Goal: Task Accomplishment & Management: Manage account settings

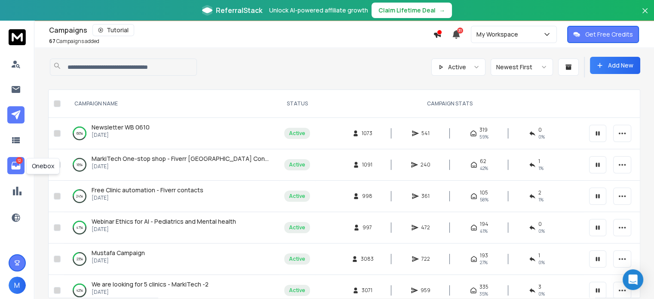
click at [16, 163] on icon at bounding box center [16, 165] width 10 height 10
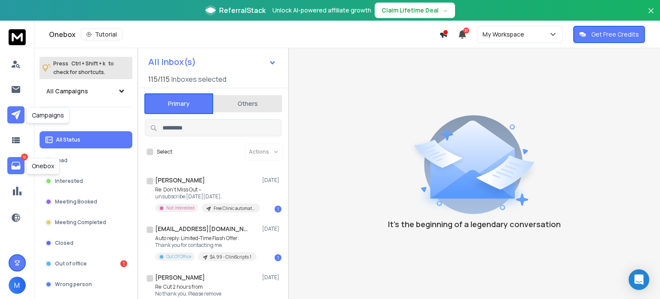
click at [15, 116] on icon at bounding box center [15, 114] width 9 height 9
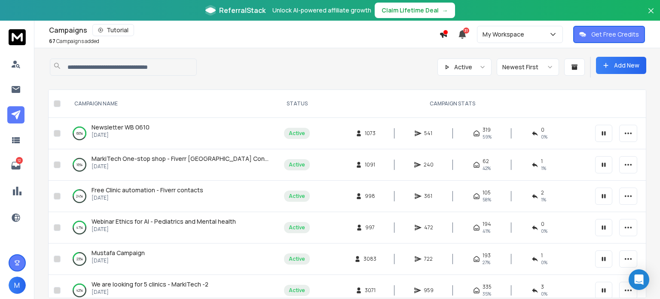
click at [538, 67] on button "Newest First" at bounding box center [528, 66] width 62 height 17
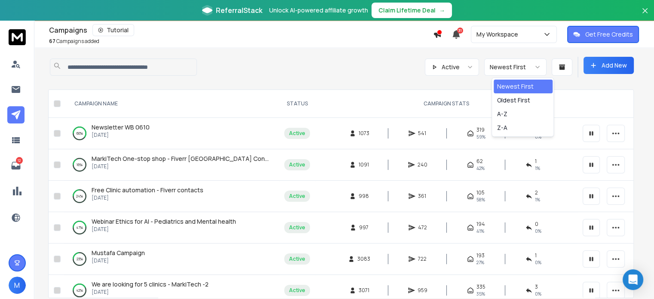
click at [538, 67] on button "Newest First" at bounding box center [515, 66] width 62 height 17
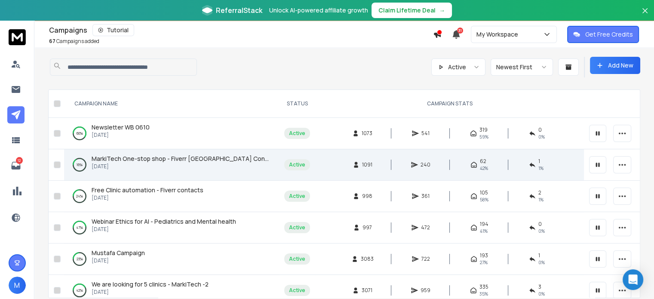
click at [127, 160] on span "MarkiTech One-stop shop - Fiverr [GEOGRAPHIC_DATA] Contacts 3 + [GEOGRAPHIC_DAT…" at bounding box center [223, 158] width 263 height 8
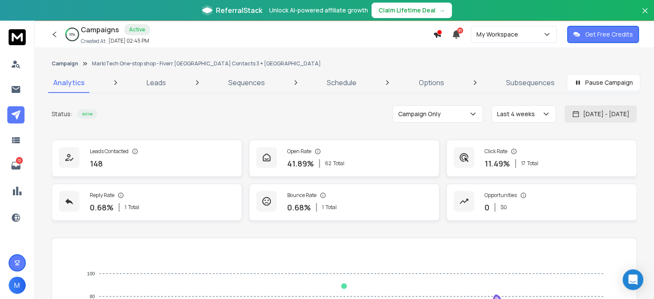
click at [564, 111] on button "[DATE] - [DATE]" at bounding box center [600, 113] width 72 height 17
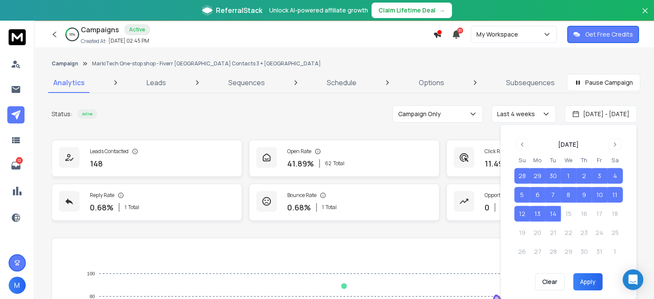
click at [614, 177] on button "4" at bounding box center [614, 175] width 15 height 15
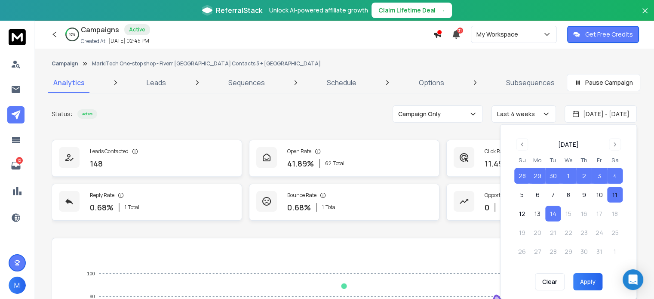
click at [619, 192] on button "11" at bounding box center [614, 194] width 15 height 15
click at [617, 177] on button "4" at bounding box center [614, 175] width 15 height 15
click at [616, 197] on button "11" at bounding box center [614, 194] width 15 height 15
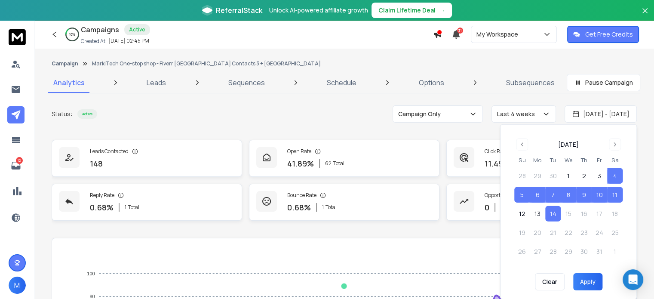
click at [588, 278] on button "Apply" at bounding box center [587, 281] width 29 height 17
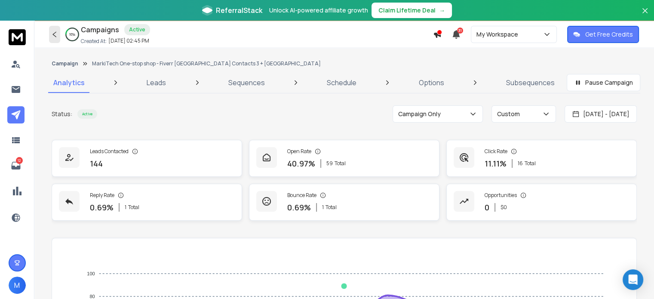
click at [56, 35] on icon at bounding box center [55, 35] width 8 height 8
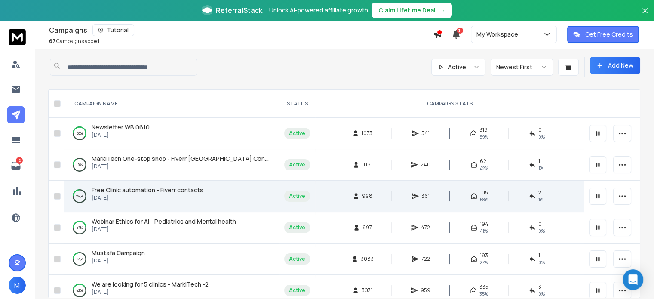
click at [144, 199] on p "[DATE]" at bounding box center [148, 197] width 112 height 7
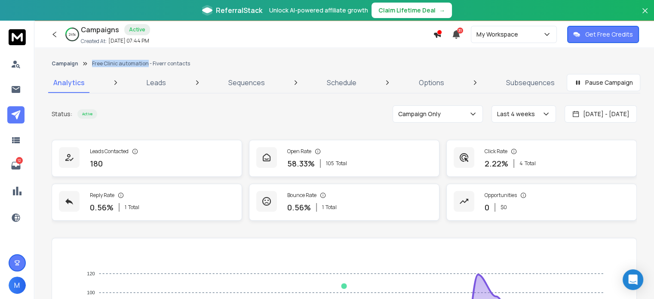
drag, startPoint x: 144, startPoint y: 63, endPoint x: 87, endPoint y: 64, distance: 56.3
click at [87, 64] on div "Campaign Free Clinic automation - Fiverr contacts" at bounding box center [344, 63] width 585 height 7
copy p "Free Clinic automation"
drag, startPoint x: 187, startPoint y: 64, endPoint x: 149, endPoint y: 65, distance: 37.8
click at [149, 65] on div "Campaign Free Clinic automation - Fiverr contacts" at bounding box center [344, 63] width 585 height 7
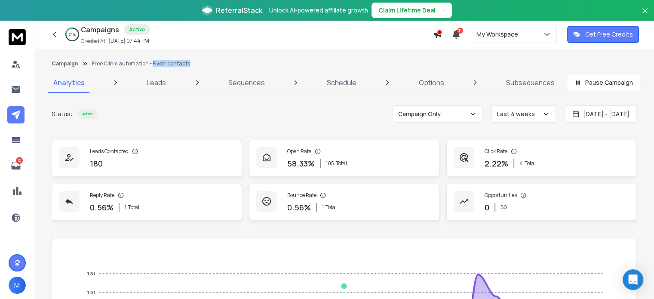
copy p "Fiverr contacts"
click at [576, 117] on button "[DATE] - [DATE]" at bounding box center [600, 113] width 72 height 17
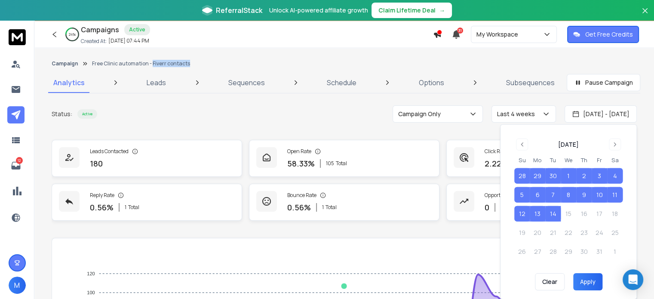
click at [614, 175] on button "4" at bounding box center [614, 175] width 15 height 15
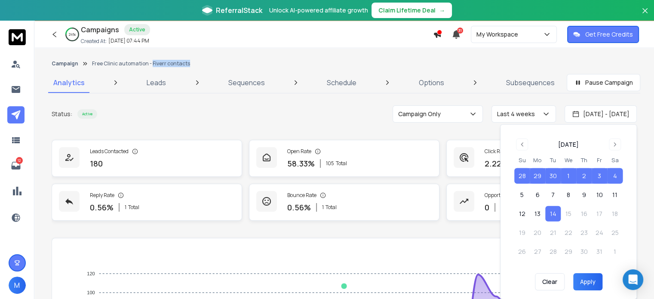
click at [614, 175] on button "4" at bounding box center [614, 175] width 15 height 15
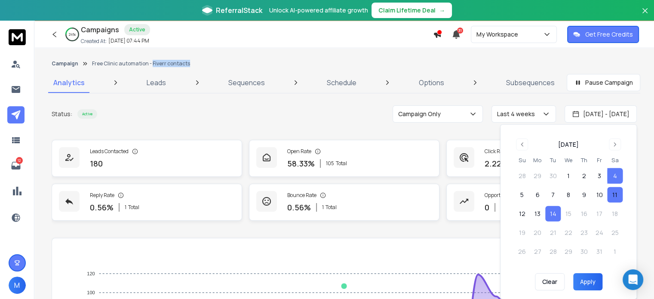
click at [614, 190] on button "11" at bounding box center [614, 194] width 15 height 15
click at [589, 280] on button "Apply" at bounding box center [587, 281] width 29 height 17
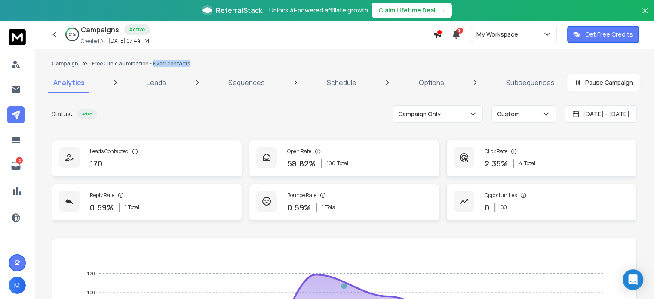
click at [73, 64] on button "Campaign" at bounding box center [65, 63] width 27 height 7
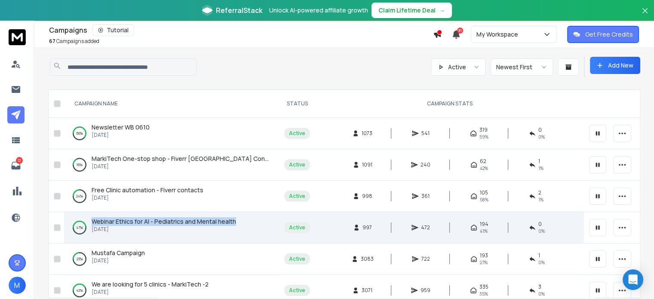
drag, startPoint x: 240, startPoint y: 221, endPoint x: 91, endPoint y: 221, distance: 149.1
click at [91, 221] on div "47 % Webinar Ethics for AI - Pediatrics and Mental health [DATE]" at bounding box center [172, 227] width 198 height 21
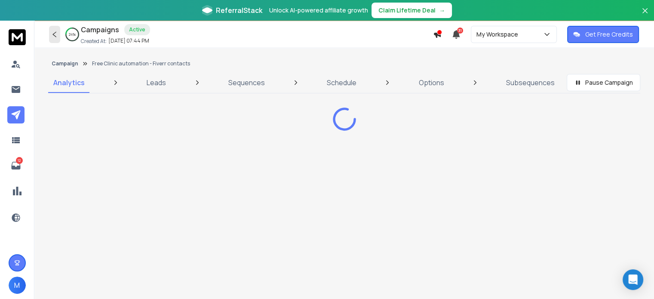
drag, startPoint x: 107, startPoint y: 223, endPoint x: 53, endPoint y: 35, distance: 194.9
click at [53, 35] on icon at bounding box center [55, 35] width 8 height 8
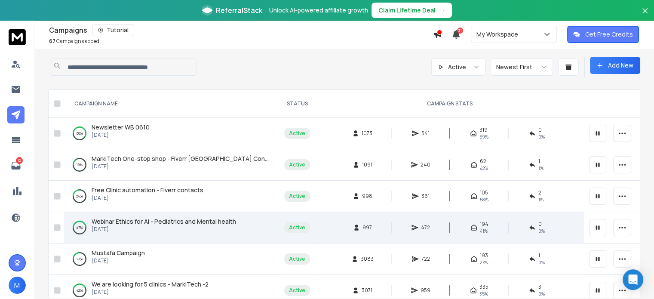
click at [165, 219] on span "Webinar Ethics for AI - Pediatrics and Mental health" at bounding box center [164, 221] width 144 height 8
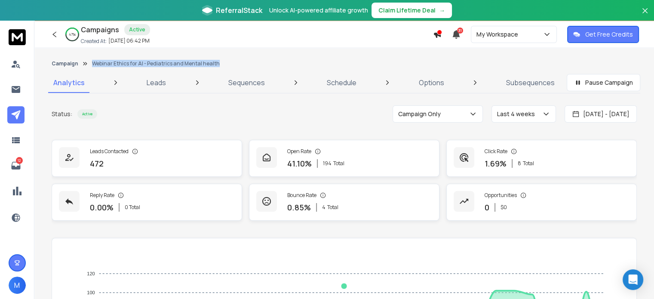
drag, startPoint x: 220, startPoint y: 62, endPoint x: 107, endPoint y: 68, distance: 113.2
click at [88, 68] on div "Campaign Webinar Ethics for AI - Pediatrics and Mental health" at bounding box center [344, 64] width 592 height 14
copy p "Webinar Ethics for AI - Pediatrics and Mental health"
click at [624, 120] on button "[DATE] - [DATE]" at bounding box center [600, 113] width 72 height 17
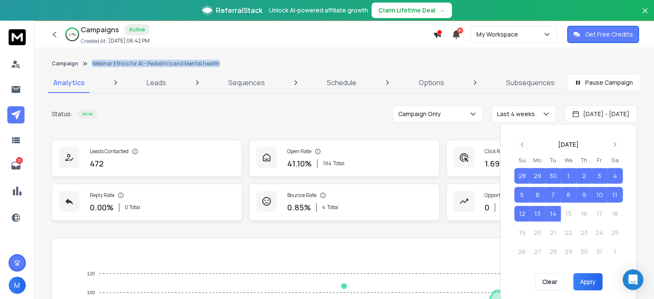
click at [617, 175] on button "4" at bounding box center [614, 175] width 15 height 15
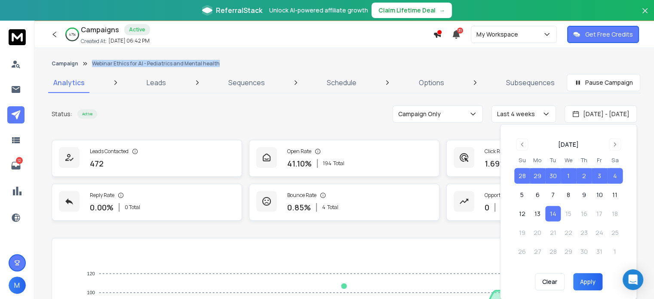
click at [617, 175] on button "4" at bounding box center [614, 175] width 15 height 15
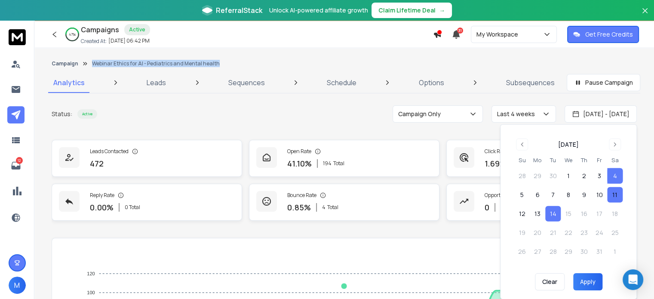
click at [617, 187] on button "11" at bounding box center [614, 194] width 15 height 15
click at [590, 278] on button "Apply" at bounding box center [587, 281] width 29 height 17
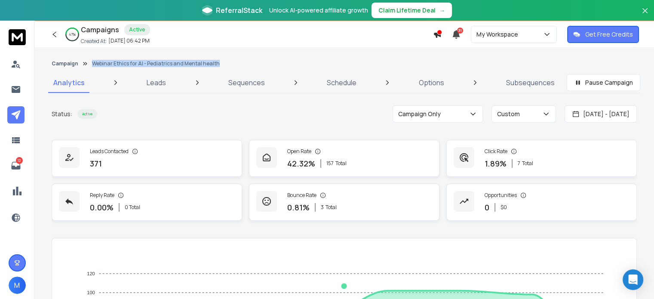
click at [67, 65] on button "Campaign" at bounding box center [65, 63] width 27 height 7
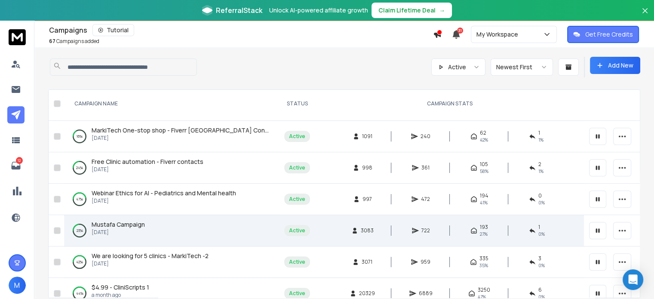
scroll to position [43, 0]
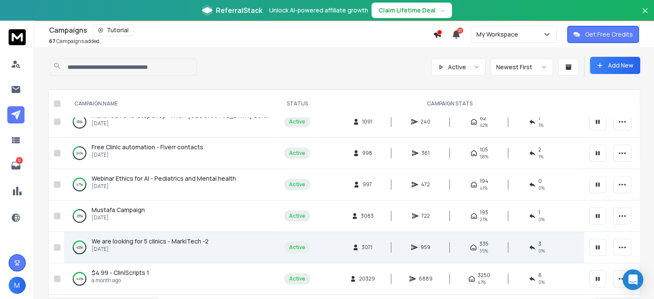
click at [168, 250] on p "[DATE]" at bounding box center [150, 248] width 117 height 7
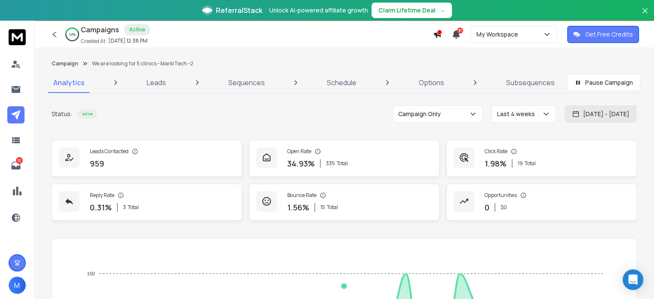
click at [584, 111] on button "[DATE] - [DATE]" at bounding box center [600, 113] width 72 height 17
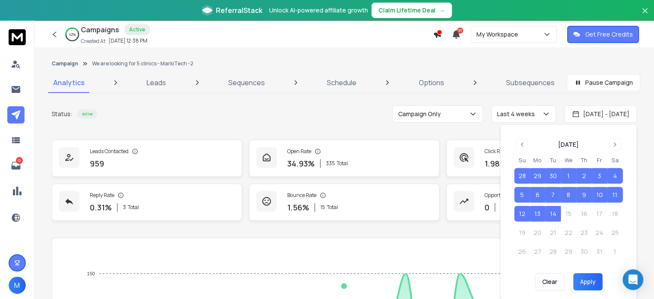
click at [618, 178] on button "4" at bounding box center [614, 175] width 15 height 15
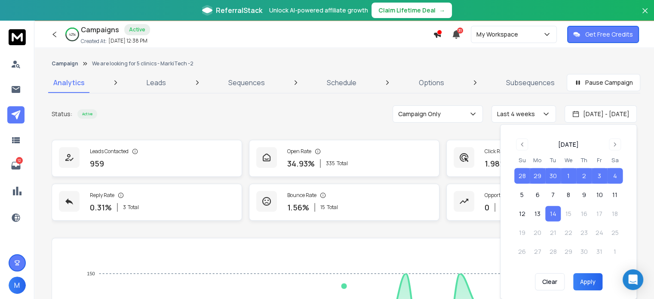
click at [618, 178] on button "4" at bounding box center [614, 175] width 15 height 15
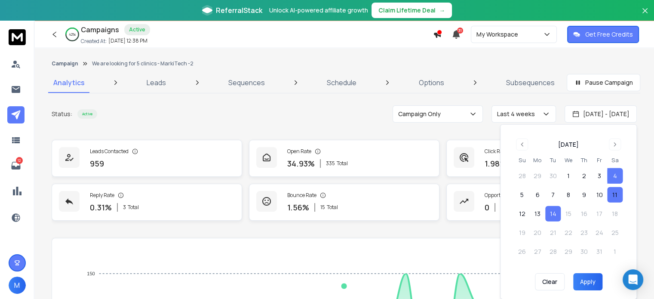
click at [618, 190] on button "11" at bounding box center [614, 194] width 15 height 15
click at [588, 280] on button "Apply" at bounding box center [587, 281] width 29 height 17
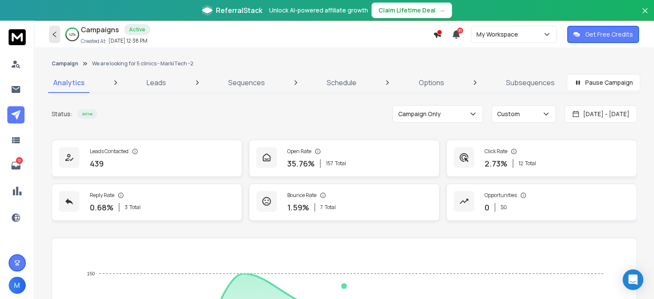
click at [55, 35] on icon at bounding box center [55, 35] width 8 height 8
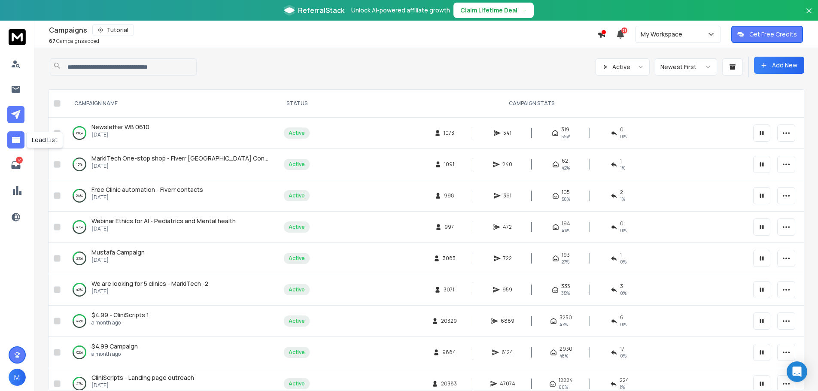
click at [16, 148] on link at bounding box center [15, 139] width 17 height 17
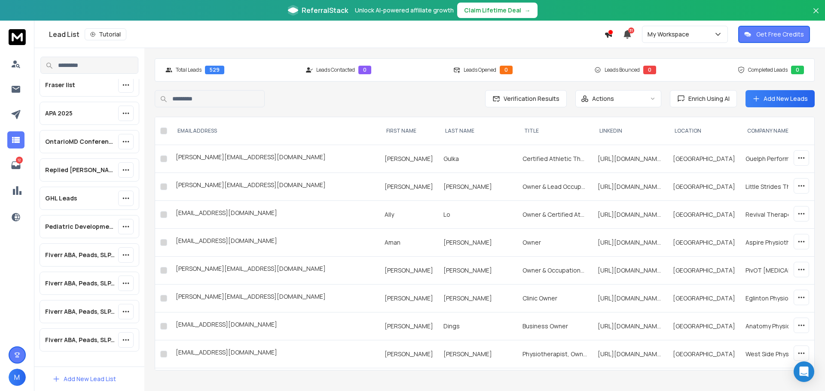
scroll to position [404, 0]
click at [84, 195] on div "GHL Leads" at bounding box center [90, 196] width 100 height 23
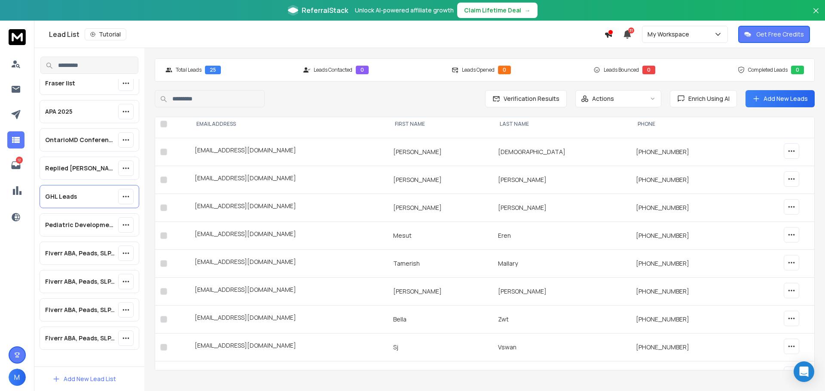
scroll to position [0, 0]
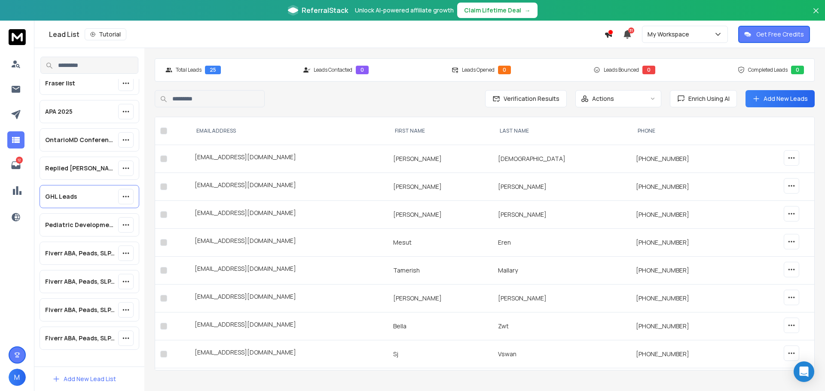
click at [660, 99] on link "Add New Leads" at bounding box center [779, 99] width 55 height 9
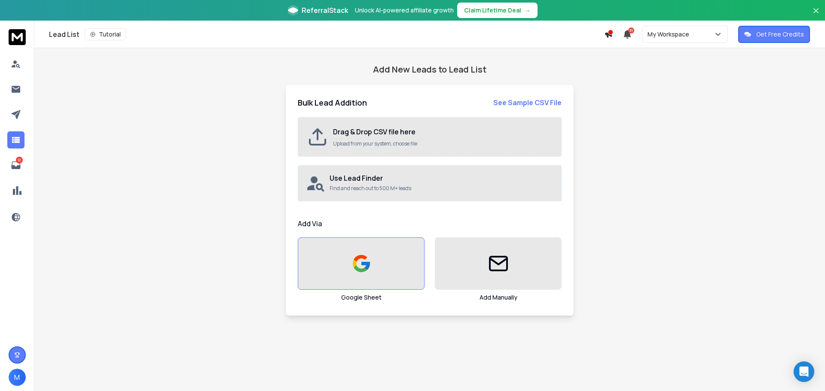
click at [384, 269] on div at bounding box center [361, 264] width 127 height 52
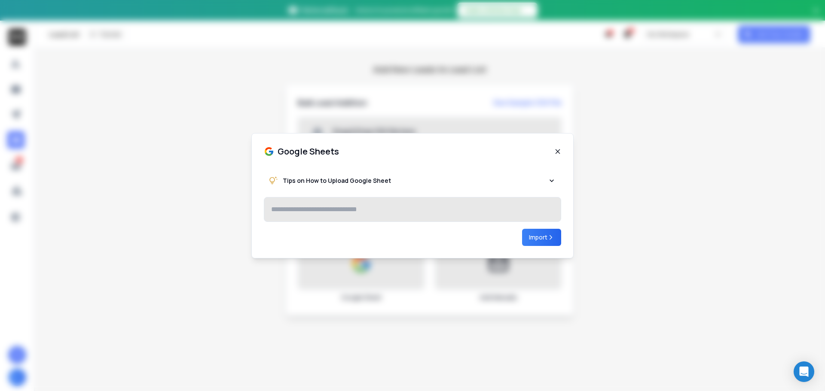
click at [454, 205] on input at bounding box center [412, 209] width 297 height 25
paste input "**********"
type input "**********"
drag, startPoint x: 469, startPoint y: 213, endPoint x: 158, endPoint y: 227, distance: 311.4
click at [158, 227] on div "**********" at bounding box center [412, 196] width 825 height 143
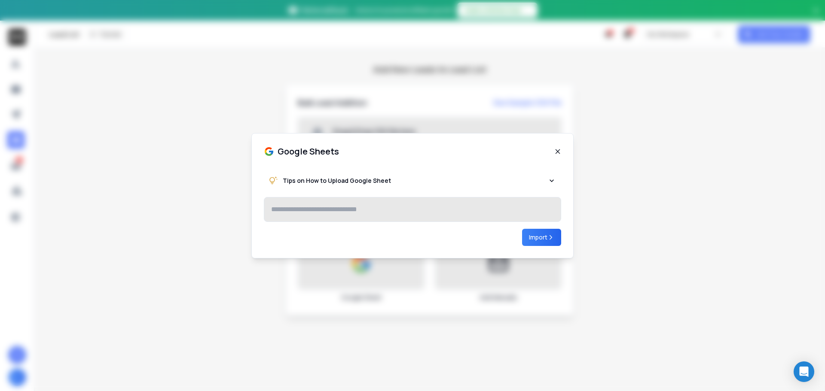
click at [293, 212] on input at bounding box center [412, 209] width 297 height 25
paste input "**********"
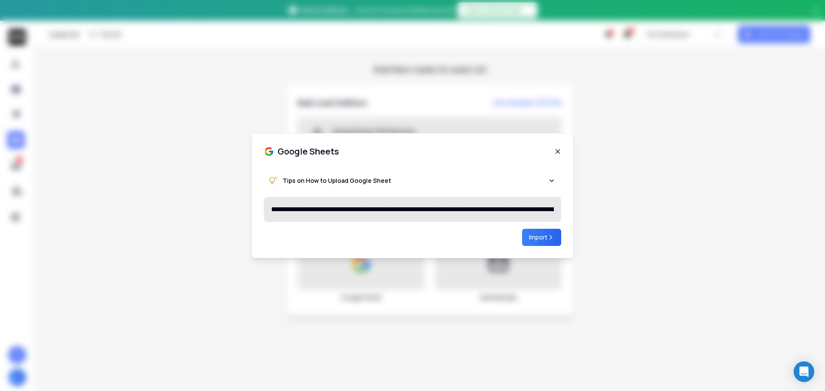
scroll to position [0, 147]
type input "**********"
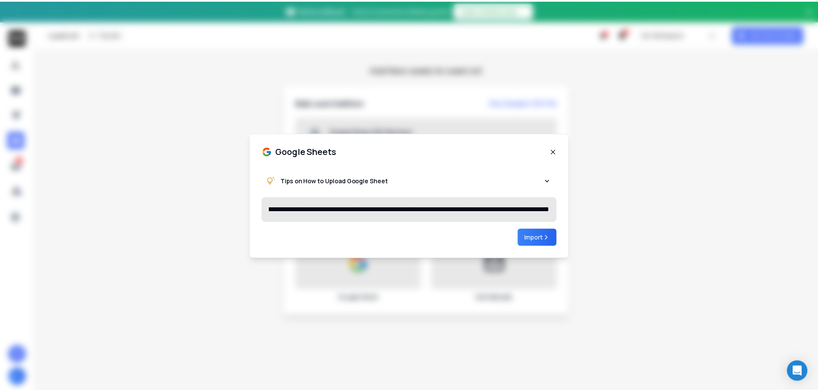
scroll to position [0, 0]
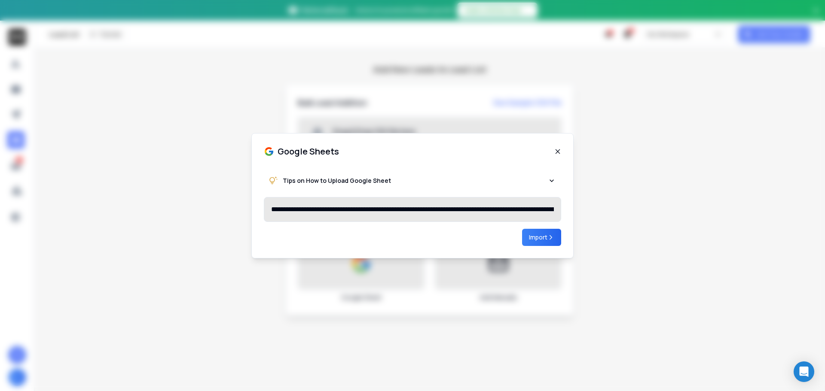
drag, startPoint x: 527, startPoint y: 227, endPoint x: 528, endPoint y: 234, distance: 7.4
click at [528, 227] on div "**********" at bounding box center [412, 208] width 297 height 75
click at [528, 238] on button "Import" at bounding box center [541, 237] width 39 height 17
click at [546, 233] on button "Import" at bounding box center [541, 237] width 39 height 17
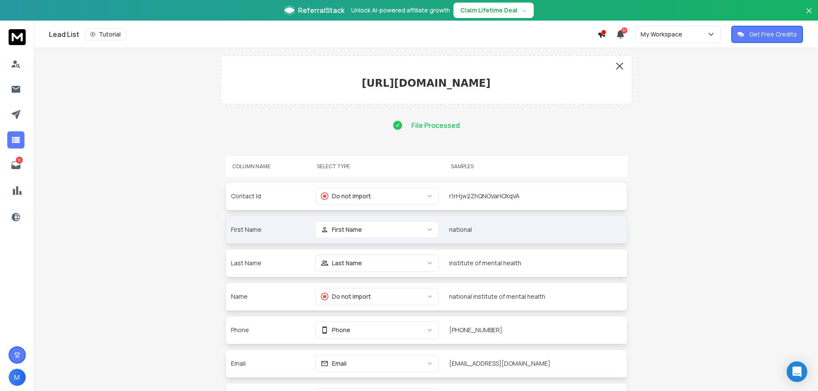
scroll to position [86, 0]
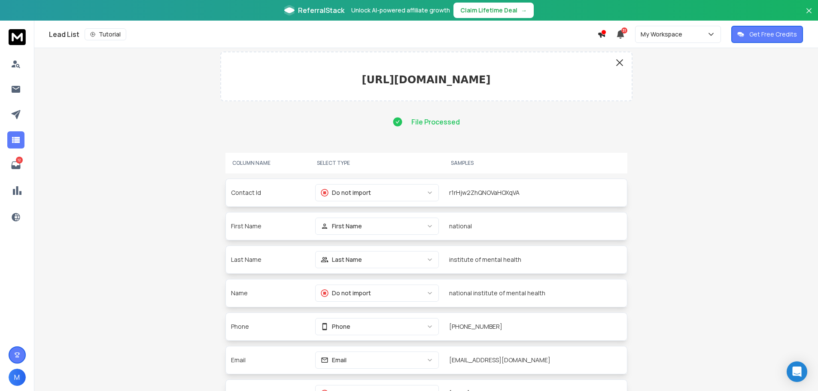
click at [622, 63] on icon at bounding box center [620, 63] width 10 height 10
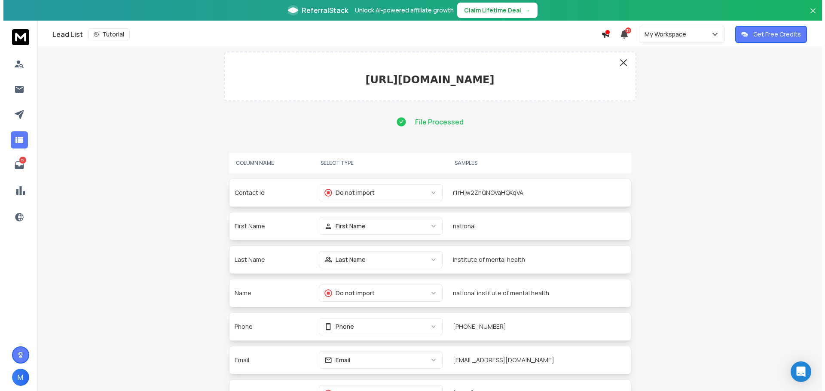
scroll to position [0, 0]
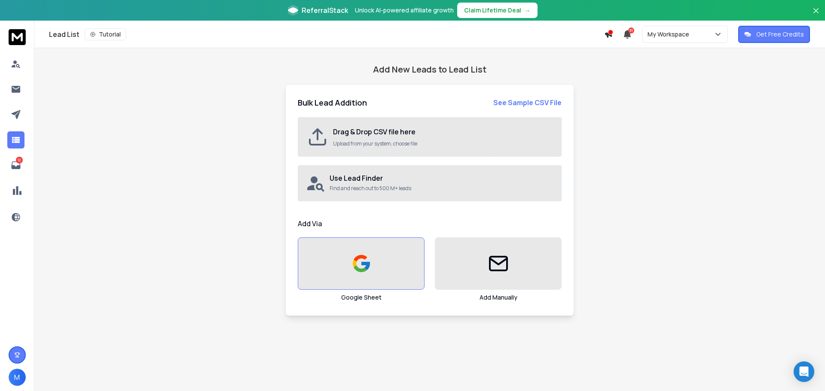
click at [363, 275] on div at bounding box center [361, 264] width 21 height 24
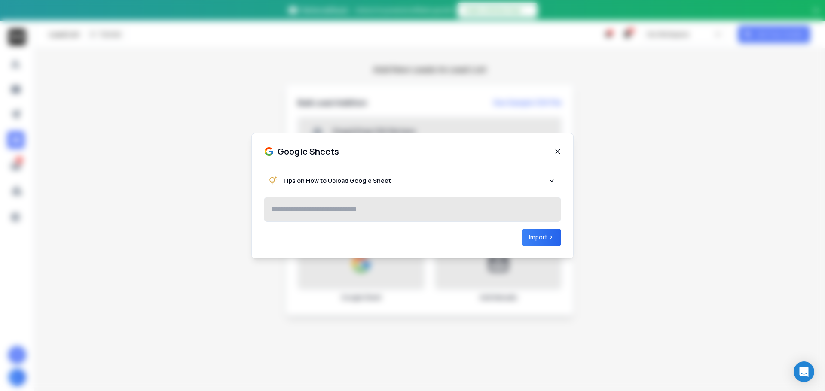
click at [370, 213] on input at bounding box center [412, 209] width 297 height 25
paste input "**********"
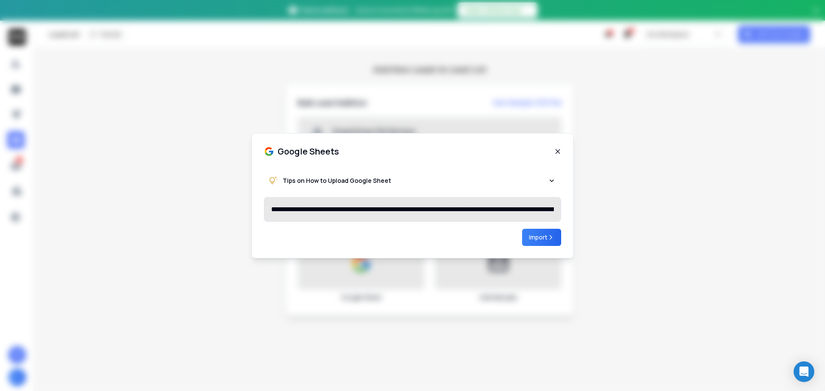
scroll to position [0, 147]
type input "**********"
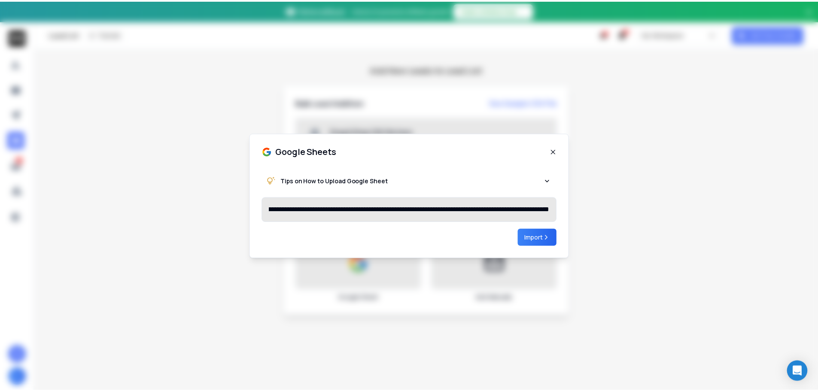
scroll to position [0, 0]
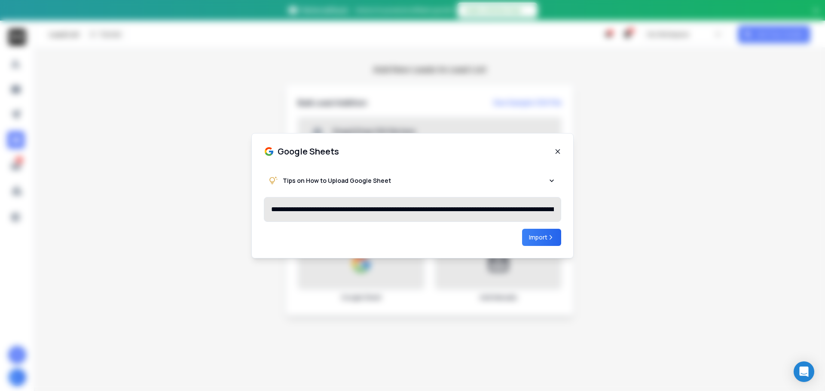
click at [533, 231] on button "Import" at bounding box center [541, 237] width 39 height 17
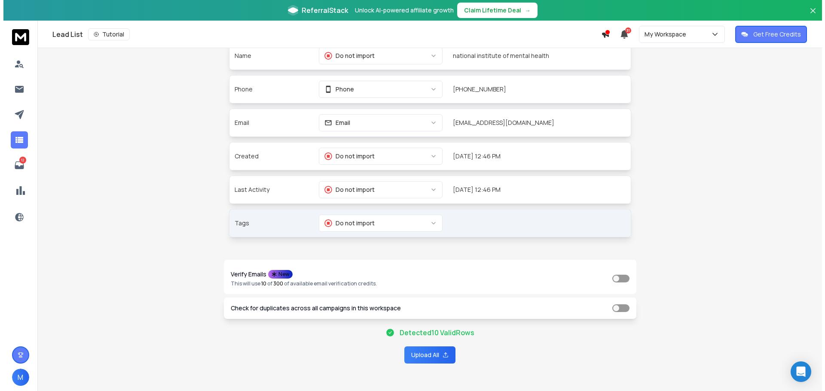
scroll to position [337, 0]
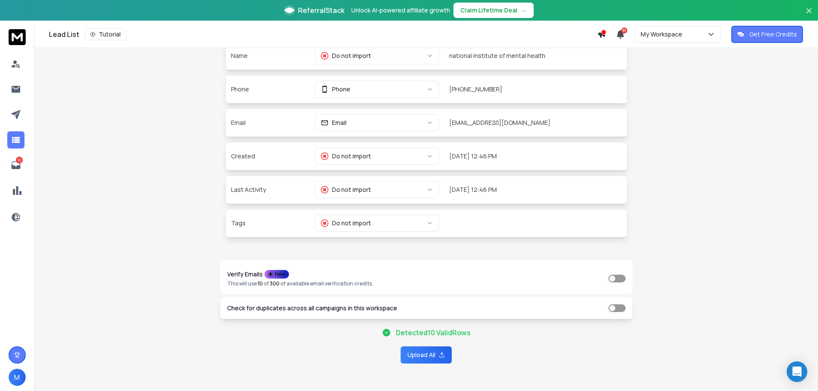
click at [426, 298] on button "Upload All" at bounding box center [426, 355] width 51 height 17
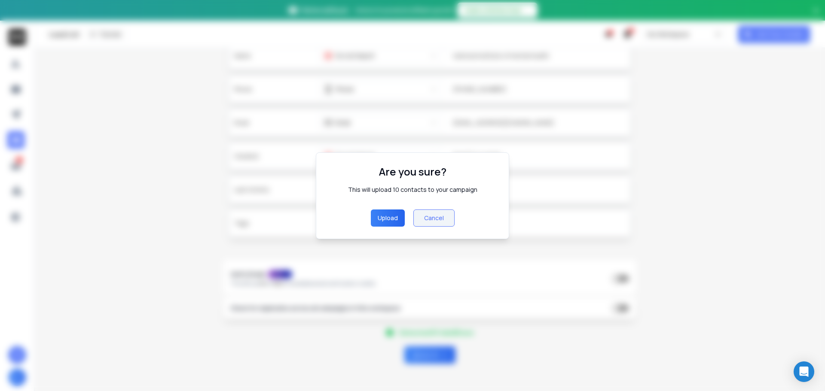
click at [390, 215] on button "Upload" at bounding box center [388, 218] width 34 height 17
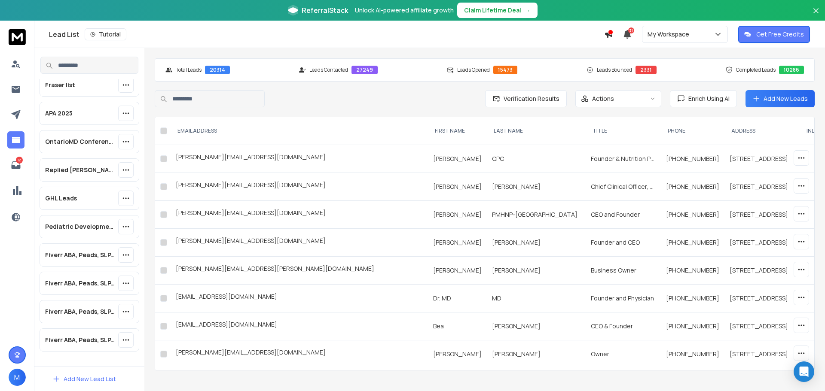
scroll to position [404, 0]
click at [9, 111] on link at bounding box center [15, 114] width 17 height 17
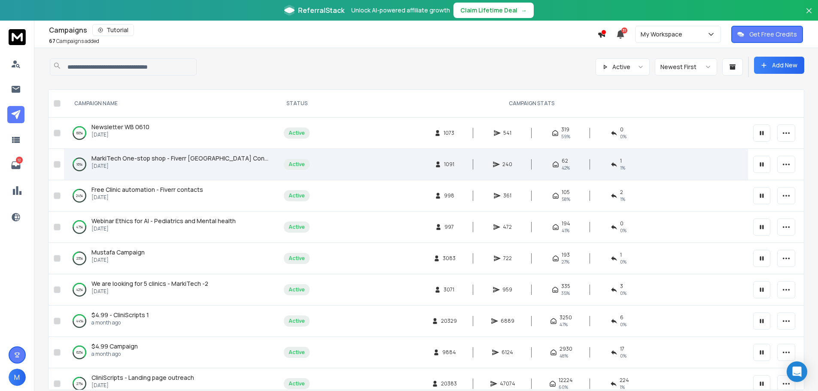
click at [337, 167] on div "1091 240 62 42 % 1 1 %" at bounding box center [531, 165] width 423 height 14
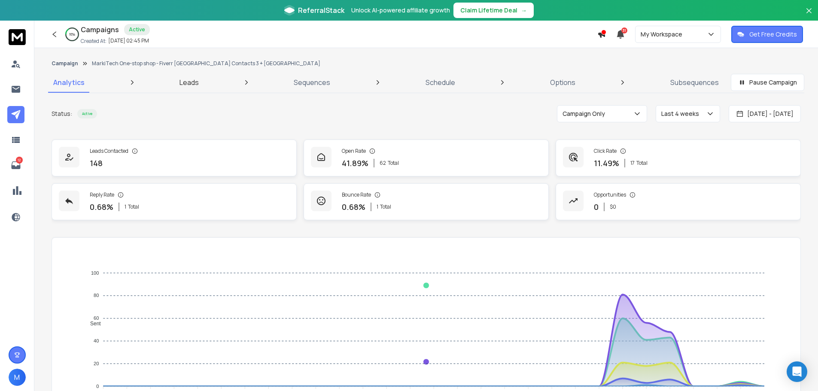
click at [199, 79] on link "Leads" at bounding box center [189, 82] width 30 height 21
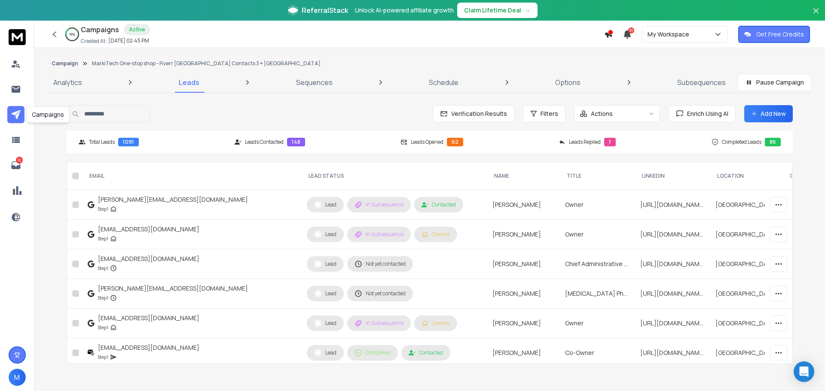
click at [7, 114] on link at bounding box center [15, 114] width 17 height 17
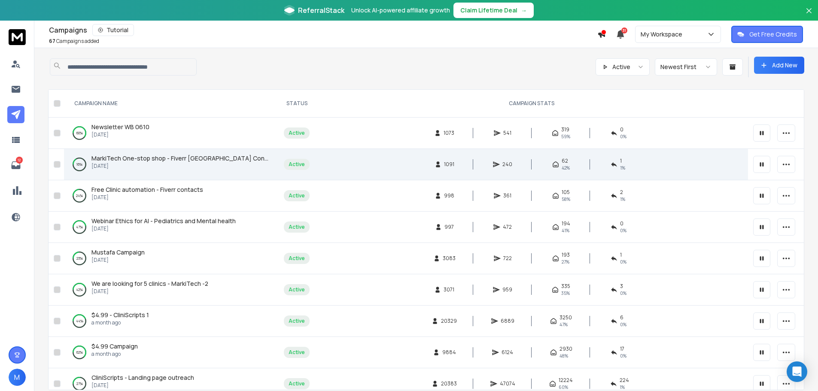
click at [660, 163] on icon "button" at bounding box center [786, 164] width 9 height 9
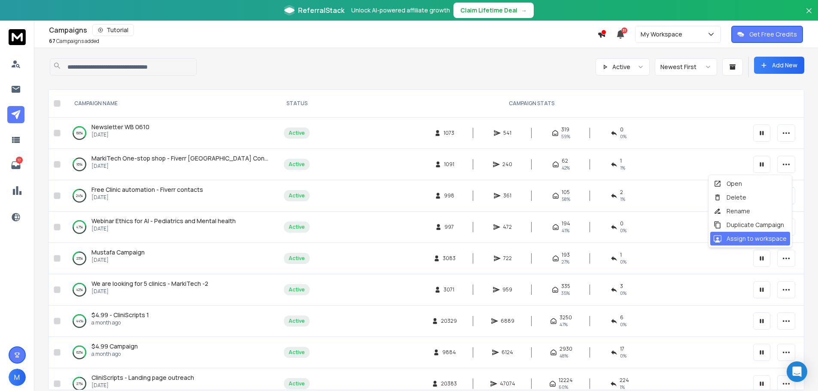
click at [270, 67] on div at bounding box center [237, 67] width 379 height 21
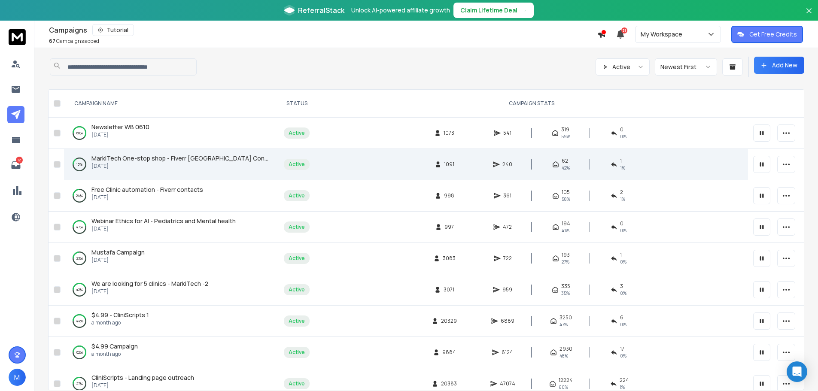
click at [152, 166] on p "[DATE]" at bounding box center [181, 166] width 179 height 7
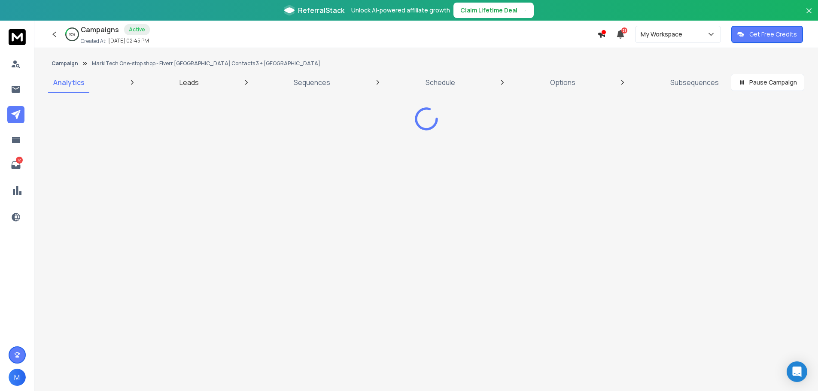
click at [195, 76] on link "Leads" at bounding box center [189, 82] width 30 height 21
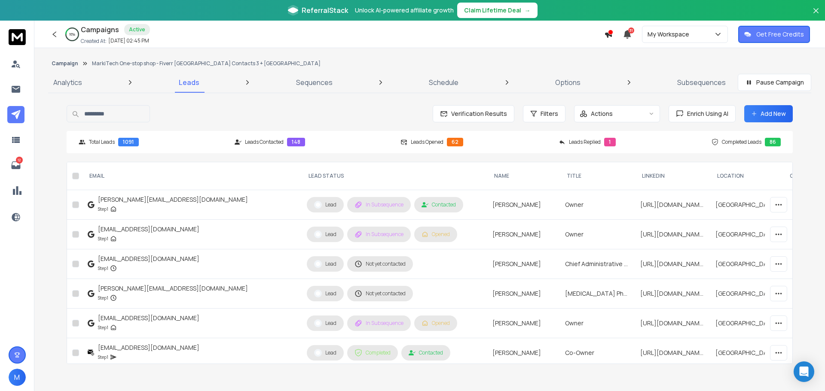
click at [660, 119] on button "Add New" at bounding box center [768, 113] width 49 height 17
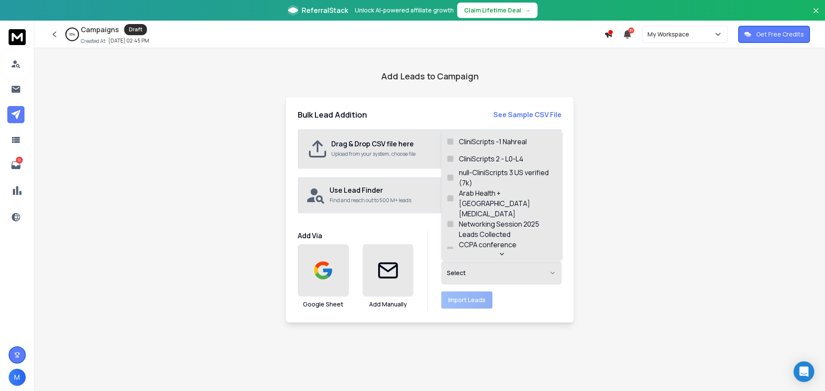
click at [471, 267] on button "Select" at bounding box center [501, 273] width 120 height 23
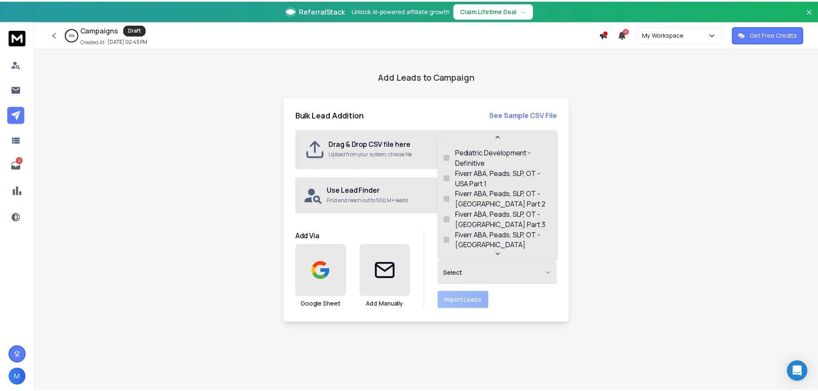
scroll to position [324, 0]
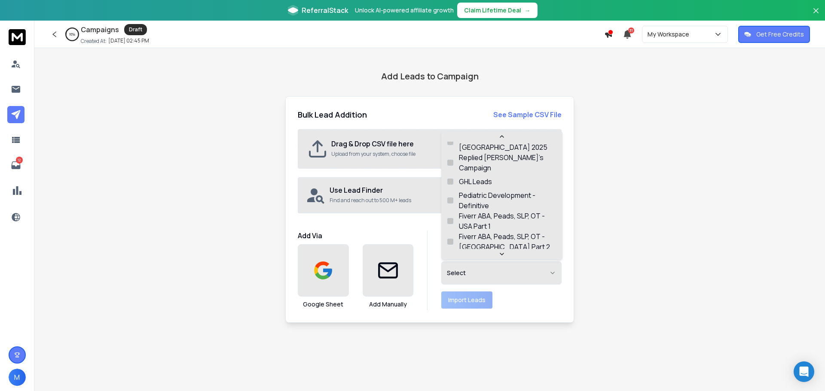
click at [476, 177] on div "GHL Leads" at bounding box center [475, 182] width 33 height 10
click at [472, 298] on button "Import Leads" at bounding box center [466, 300] width 51 height 17
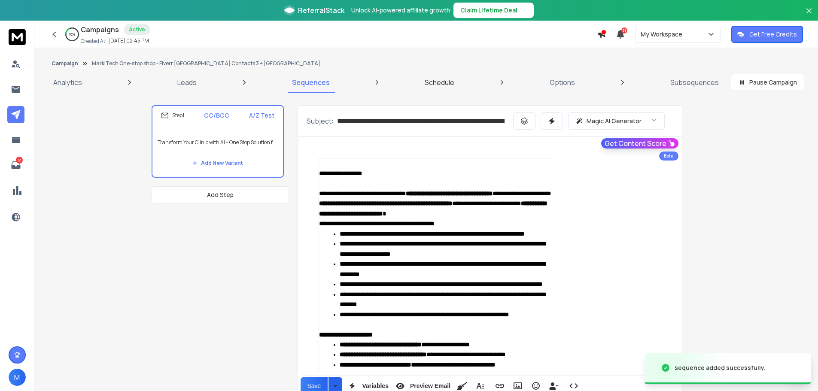
click at [457, 86] on link "Schedule" at bounding box center [440, 82] width 40 height 21
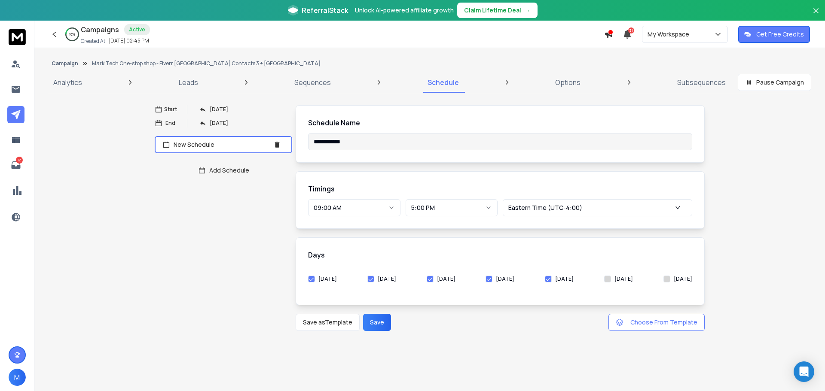
click at [379, 298] on button "Save" at bounding box center [377, 322] width 28 height 17
click at [65, 79] on p "Analytics" at bounding box center [67, 82] width 29 height 10
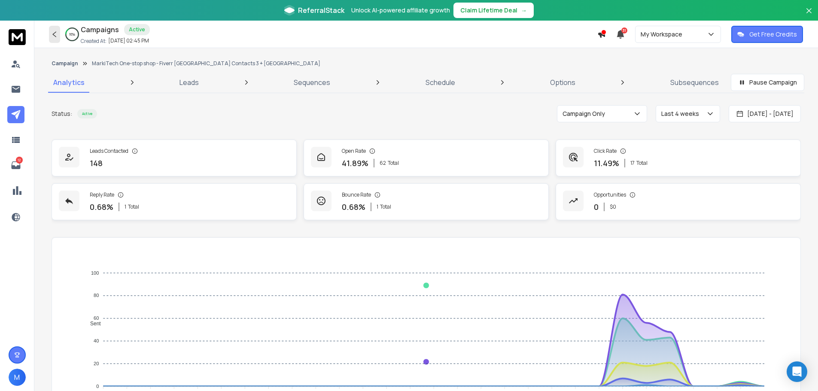
click at [57, 38] on icon at bounding box center [55, 35] width 8 height 8
